Goal: Task Accomplishment & Management: Use online tool/utility

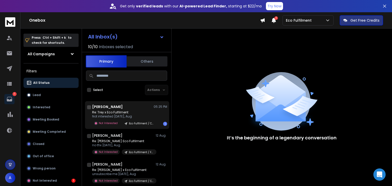
click at [148, 107] on div "Trey Carlstrom 05:25 PM" at bounding box center [129, 106] width 75 height 5
click at [149, 110] on p "Re: Trey x Eco Fulfilment" at bounding box center [122, 112] width 61 height 4
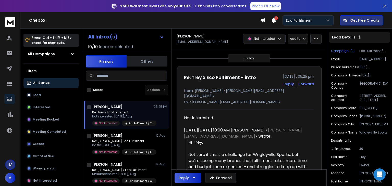
click at [291, 20] on p "Eco Fulfilment" at bounding box center [300, 20] width 28 height 5
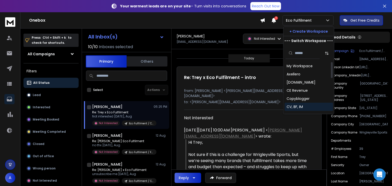
click at [307, 105] on div "CV, BF, IM" at bounding box center [308, 107] width 48 height 8
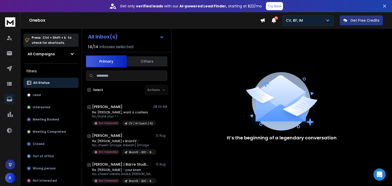
click at [302, 19] on p "CV, BF, IM" at bounding box center [295, 20] width 19 height 5
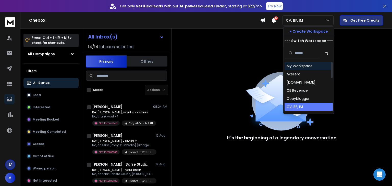
scroll to position [112, 0]
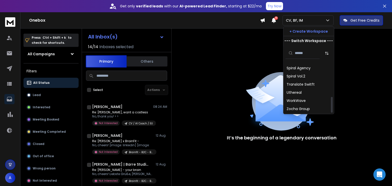
drag, startPoint x: 332, startPoint y: 67, endPoint x: 336, endPoint y: 119, distance: 52.2
click at [333, 113] on div at bounding box center [332, 105] width 2 height 16
click at [309, 101] on div "WorkWave" at bounding box center [308, 101] width 48 height 8
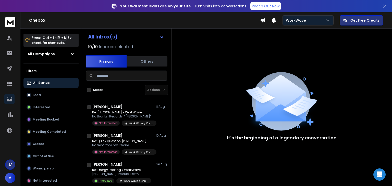
click at [309, 20] on div "WorkWave" at bounding box center [308, 20] width 44 height 5
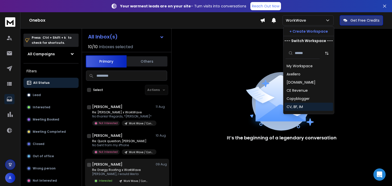
click at [147, 169] on p "Re: Energy Roofing x WorkWave" at bounding box center [121, 170] width 59 height 4
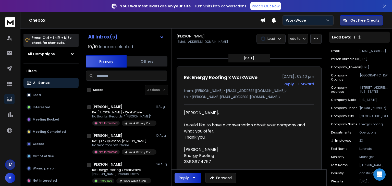
click at [304, 21] on p "WorkWave" at bounding box center [297, 20] width 22 height 5
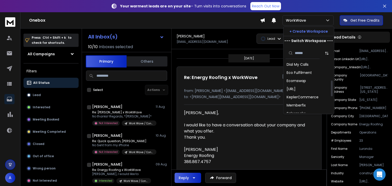
scroll to position [60, 0]
drag, startPoint x: 332, startPoint y: 69, endPoint x: 332, endPoint y: 87, distance: 18.6
click at [332, 87] on div at bounding box center [332, 89] width 2 height 16
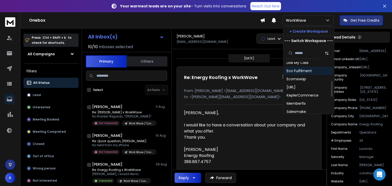
click at [303, 73] on div "Eco Fulfilment" at bounding box center [298, 70] width 25 height 5
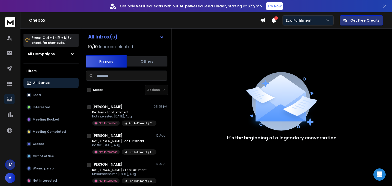
click at [312, 23] on button "Eco Fulfilment" at bounding box center [307, 20] width 51 height 10
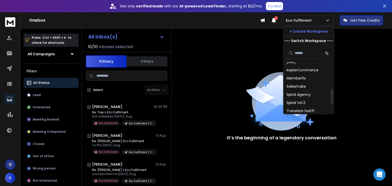
scroll to position [90, 0]
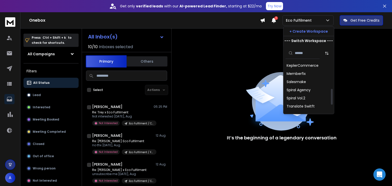
drag, startPoint x: 331, startPoint y: 71, endPoint x: 336, endPoint y: 98, distance: 28.2
click at [333, 98] on div at bounding box center [332, 97] width 2 height 16
click at [309, 78] on div "Salesmake" at bounding box center [308, 82] width 48 height 8
